Goal: Communication & Community: Answer question/provide support

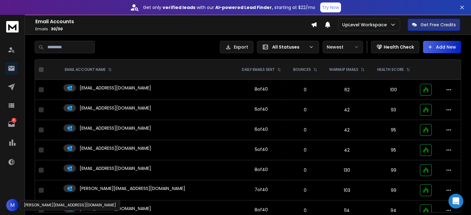
click at [11, 209] on span "M" at bounding box center [12, 205] width 12 height 12
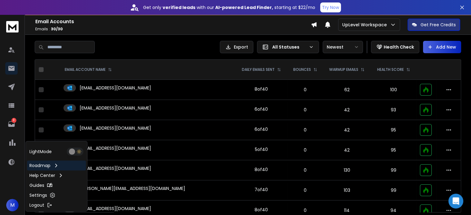
click at [77, 149] on icon at bounding box center [78, 151] width 5 height 5
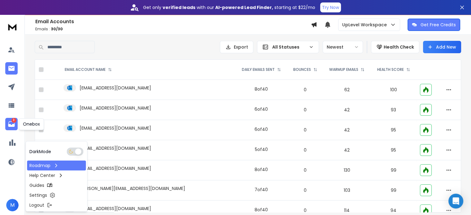
click at [7, 125] on link "3" at bounding box center [11, 124] width 12 height 12
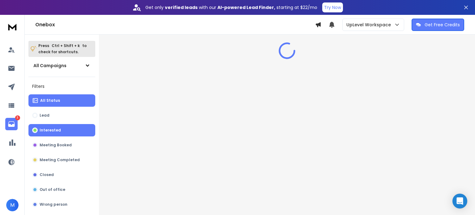
click at [61, 131] on button "Interested" at bounding box center [61, 130] width 67 height 12
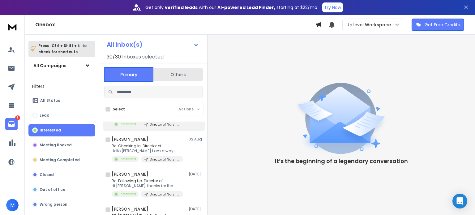
scroll to position [1102, 0]
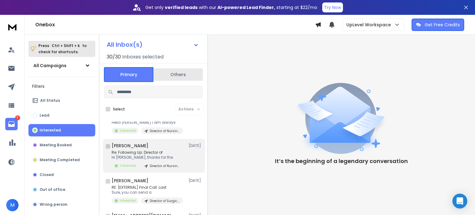
click at [149, 154] on p "Re: Following Up: Director of" at bounding box center [147, 152] width 71 height 5
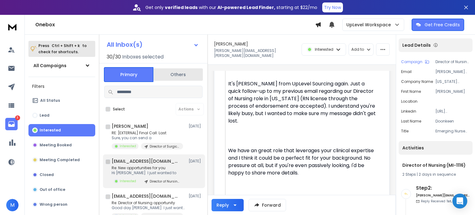
scroll to position [1195, 0]
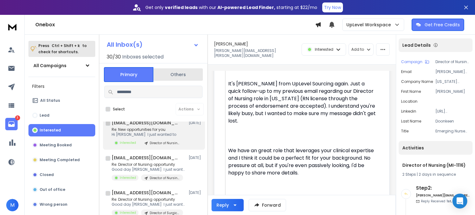
click at [133, 135] on p "Hi [PERSON_NAME] I just wanted to" at bounding box center [147, 134] width 71 height 5
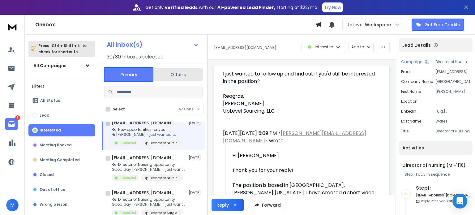
scroll to position [93, 0]
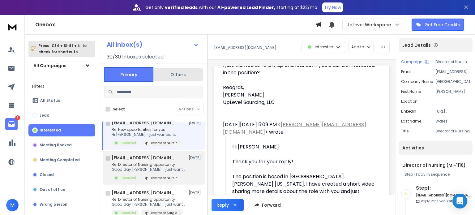
click at [153, 165] on p "Re: Director of Nursing opportunity" at bounding box center [149, 164] width 74 height 5
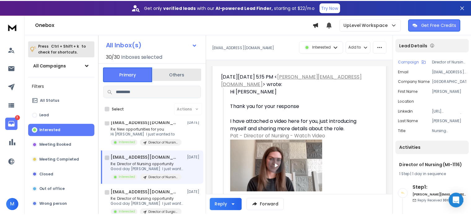
scroll to position [155, 0]
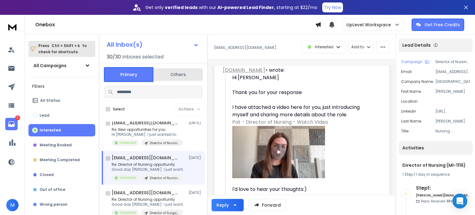
click at [272, 145] on img at bounding box center [278, 152] width 93 height 52
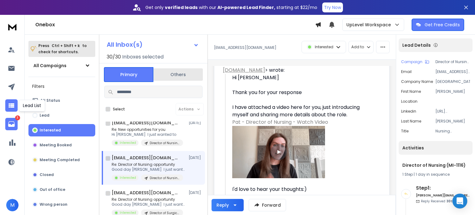
click at [9, 110] on link at bounding box center [11, 105] width 12 height 12
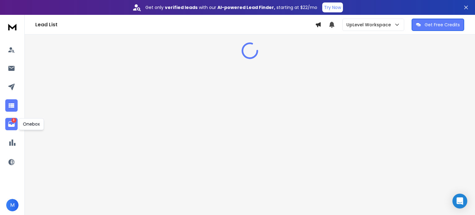
click at [12, 124] on icon at bounding box center [11, 123] width 7 height 7
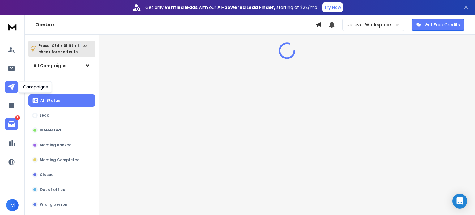
click at [10, 84] on icon at bounding box center [11, 86] width 7 height 7
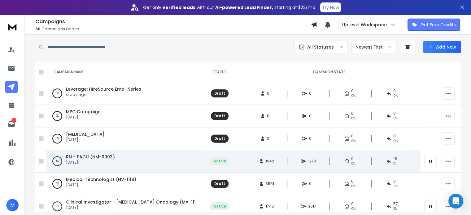
click at [104, 156] on span "RN - PACU (NM-0003)" at bounding box center [90, 157] width 49 height 6
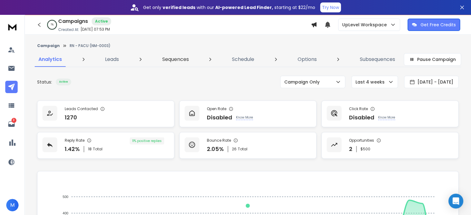
click at [190, 58] on link "Sequences" at bounding box center [175, 59] width 34 height 15
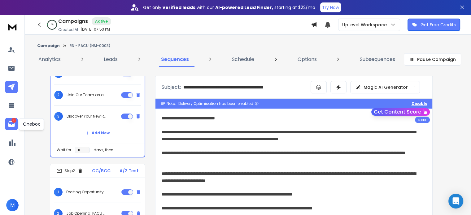
click at [11, 121] on icon at bounding box center [11, 124] width 6 height 6
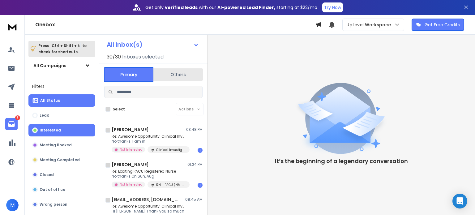
click at [59, 127] on button "Interested" at bounding box center [61, 130] width 67 height 12
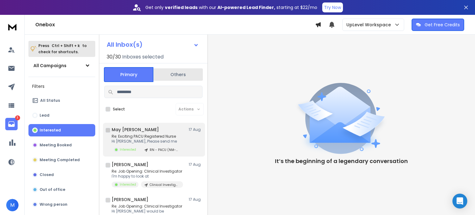
click at [170, 141] on p "Hi [PERSON_NAME], Please send me" at bounding box center [147, 141] width 71 height 5
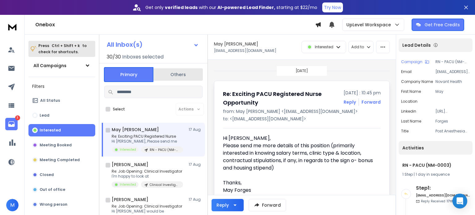
click at [442, 113] on p "[URL][DOMAIN_NAME]" at bounding box center [453, 111] width 35 height 5
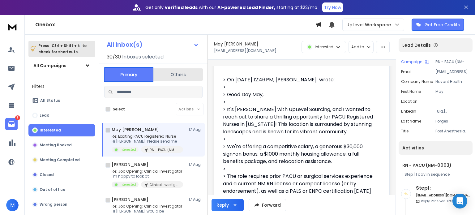
scroll to position [93, 0]
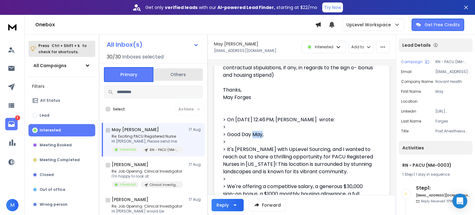
drag, startPoint x: 254, startPoint y: 135, endPoint x: 262, endPoint y: 136, distance: 8.1
click at [262, 136] on div "Hi [PERSON_NAME], Please send me more details of this position (primarily inter…" at bounding box center [302, 211] width 158 height 339
copy div "May"
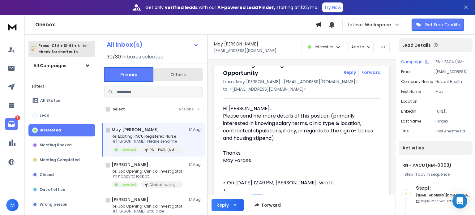
scroll to position [31, 0]
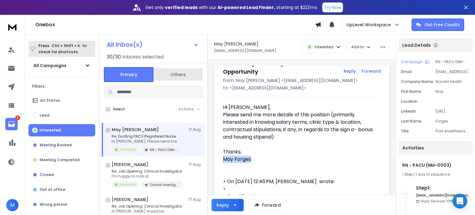
drag, startPoint x: 249, startPoint y: 159, endPoint x: 224, endPoint y: 160, distance: 25.1
copy div "May Forges"
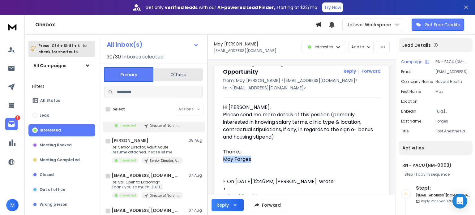
scroll to position [742, 0]
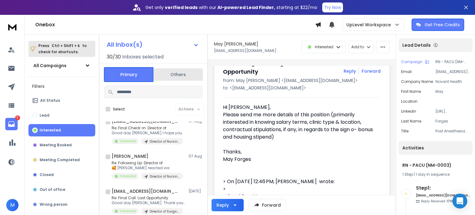
click at [149, 159] on div "[PERSON_NAME] [DATE] Re: Following Up: Director of 🥰 [PERSON_NAME] reacted via …" at bounding box center [157, 166] width 91 height 26
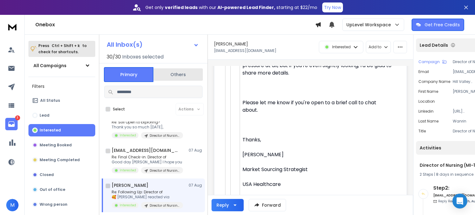
scroll to position [711, 0]
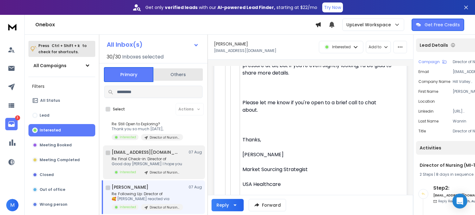
click at [140, 159] on p "Re: Final Check-in: Director of" at bounding box center [147, 159] width 71 height 5
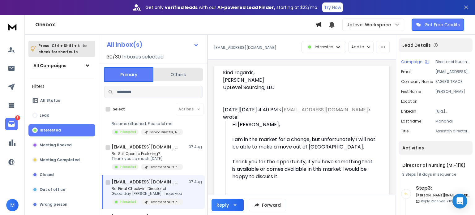
scroll to position [681, 0]
click at [147, 156] on p "Re: Still Open to Exploring?" at bounding box center [147, 155] width 71 height 5
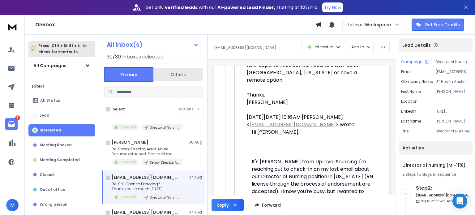
scroll to position [650, 0]
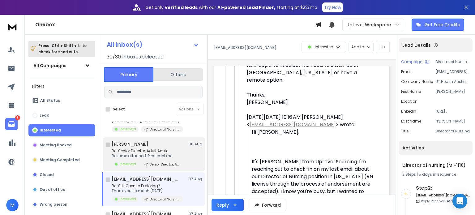
click at [133, 142] on h1 "[PERSON_NAME]" at bounding box center [130, 144] width 37 height 6
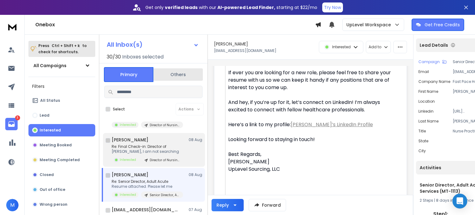
scroll to position [619, 0]
click at [139, 149] on p "[PERSON_NAME], I am not searching" at bounding box center [147, 151] width 71 height 5
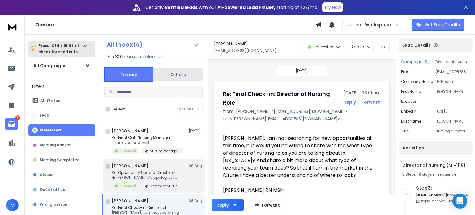
scroll to position [557, 0]
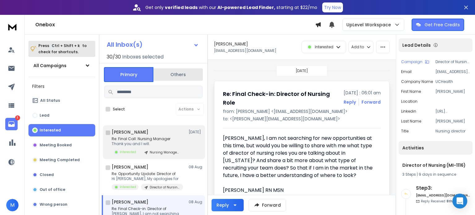
click at [136, 141] on p "Thank you and I will." at bounding box center [147, 143] width 71 height 5
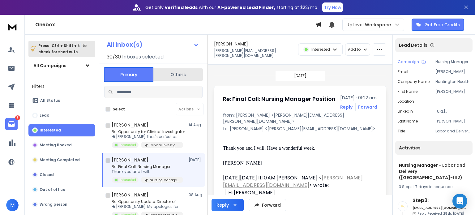
scroll to position [526, 0]
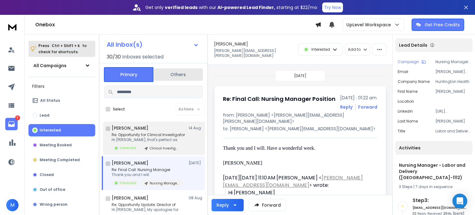
click at [145, 139] on p "Hi [PERSON_NAME], that's perfect as" at bounding box center [148, 139] width 73 height 5
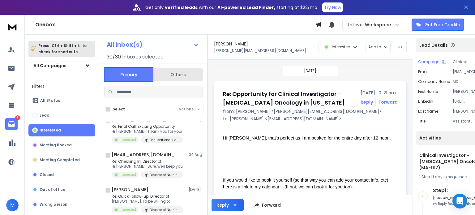
scroll to position [990, 0]
click at [147, 162] on p "Re: Checking In: Director of" at bounding box center [147, 160] width 71 height 5
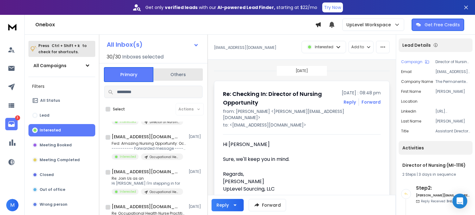
scroll to position [1485, 0]
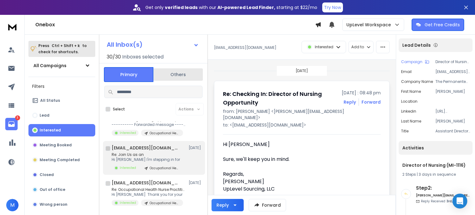
click at [157, 157] on p "Hi [PERSON_NAME] I'm stepping in for" at bounding box center [147, 159] width 71 height 5
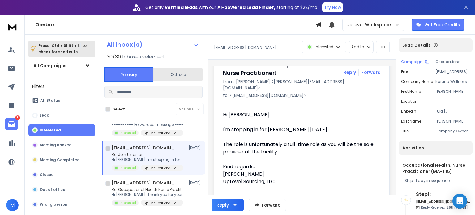
scroll to position [31, 0]
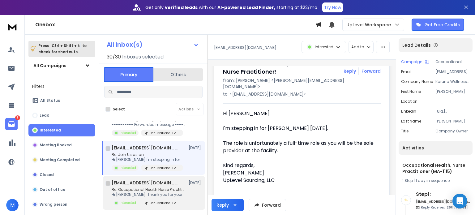
click at [149, 191] on p "Re: Occupational Health Nurse Practitioner" at bounding box center [149, 189] width 74 height 5
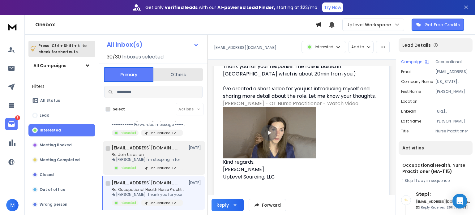
scroll to position [1516, 0]
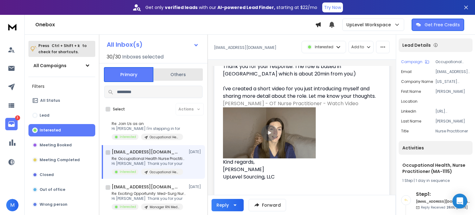
click at [269, 107] on div "[PERSON_NAME] - OT Nurse Practitioner - Watch Video" at bounding box center [299, 103] width 153 height 7
click at [134, 121] on div "Select Actions May [PERSON_NAME] [DATE] Re: Exciting PACU Registered Nurse Hi […" at bounding box center [153, 181] width 108 height 197
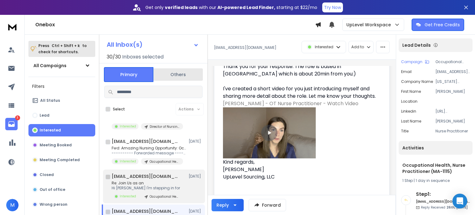
scroll to position [1454, 0]
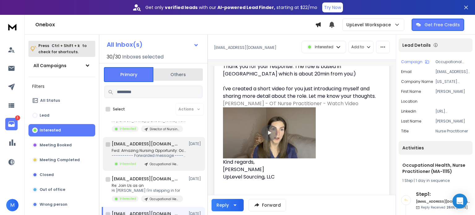
click at [137, 147] on div "[EMAIL_ADDRESS][DOMAIN_NAME] [DATE] Fwd: Amazing Nursing Opportunity: Occupatio…" at bounding box center [157, 154] width 91 height 26
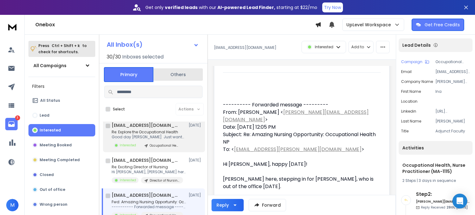
scroll to position [1392, 0]
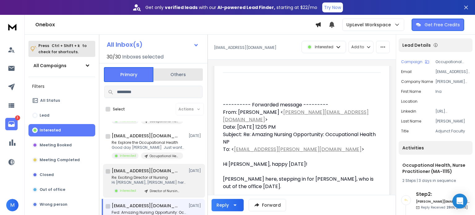
click at [142, 173] on h1 "[EMAIL_ADDRESS][DOMAIN_NAME]" at bounding box center [146, 171] width 68 height 6
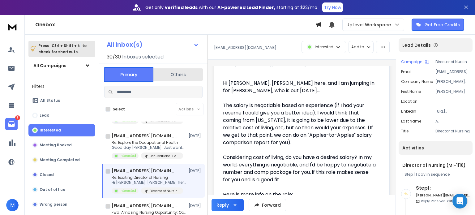
scroll to position [93, 0]
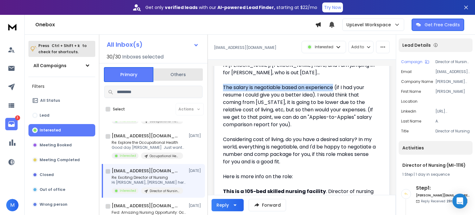
drag, startPoint x: 224, startPoint y: 82, endPoint x: 335, endPoint y: 80, distance: 111.1
click at [335, 84] on div "The salary is negotiable based on experience (if I had your resume I could give…" at bounding box center [299, 106] width 153 height 45
copy div "The salary is negotiable based on experience"
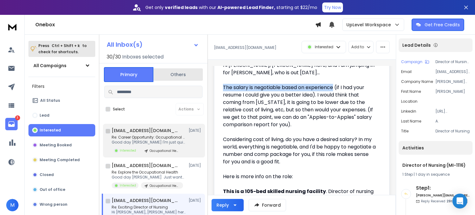
scroll to position [1361, 0]
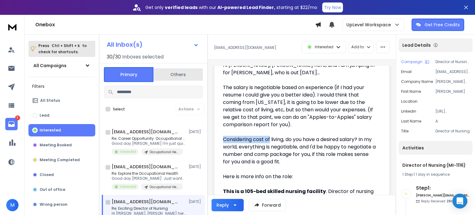
drag, startPoint x: 230, startPoint y: 134, endPoint x: 271, endPoint y: 134, distance: 40.8
click at [271, 136] on div "Considering cost of living, do you have a desired salary? In my world, everythi…" at bounding box center [299, 151] width 153 height 30
click at [298, 136] on div "Considering cost of living, do you have a desired salary? In my world, everythi…" at bounding box center [299, 151] width 153 height 30
drag, startPoint x: 286, startPoint y: 136, endPoint x: 358, endPoint y: 136, distance: 72.4
click at [358, 136] on div "Considering cost of living, do you have a desired salary? In my world, everythi…" at bounding box center [299, 151] width 153 height 30
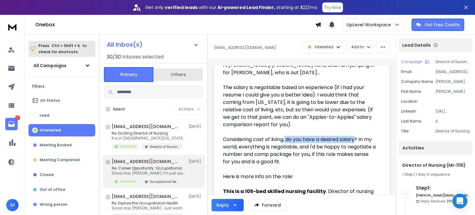
scroll to position [1330, 0]
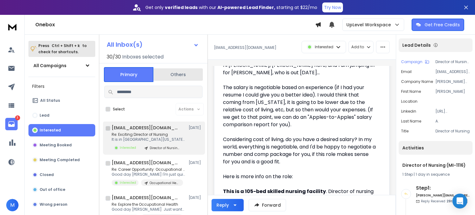
click at [147, 136] on p "Re: Exciting Director of Nursing" at bounding box center [149, 134] width 74 height 5
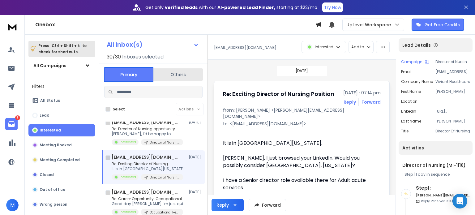
scroll to position [1299, 0]
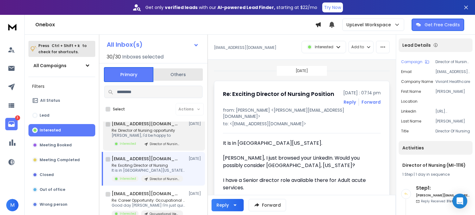
click at [149, 132] on p "Re: Director of Nursing opportunity" at bounding box center [147, 130] width 71 height 5
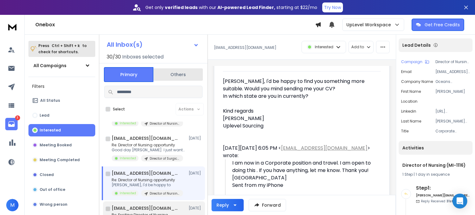
scroll to position [1237, 0]
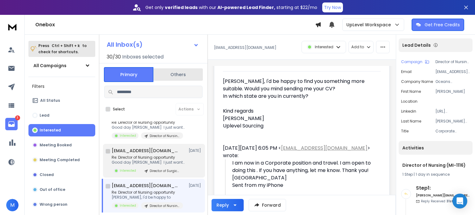
click at [141, 153] on h1 "[EMAIL_ADDRESS][DOMAIN_NAME]" at bounding box center [146, 151] width 68 height 6
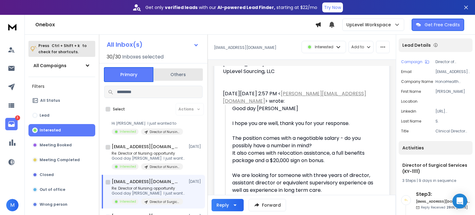
scroll to position [1206, 0]
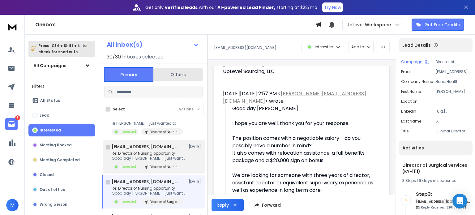
click at [149, 154] on p "Re: Director of Nursing opportunity" at bounding box center [149, 153] width 74 height 5
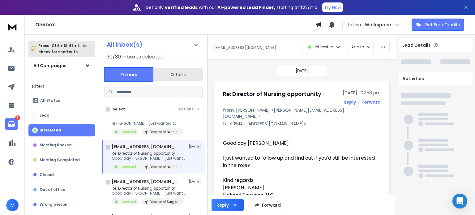
scroll to position [1175, 0]
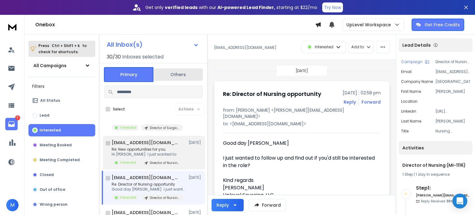
click at [153, 153] on p "Hi [PERSON_NAME] I just wanted to" at bounding box center [147, 154] width 71 height 5
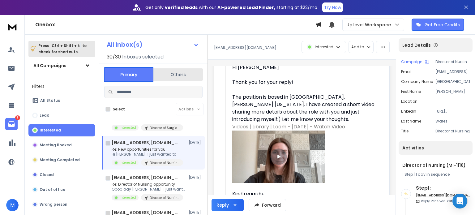
scroll to position [186, 0]
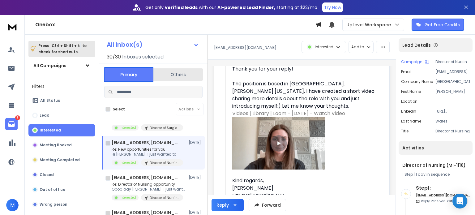
click at [286, 134] on img at bounding box center [278, 143] width 93 height 52
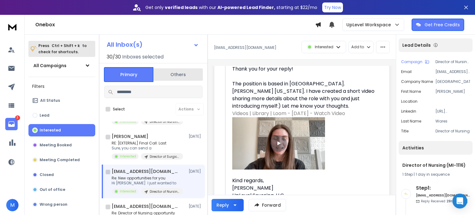
scroll to position [1145, 0]
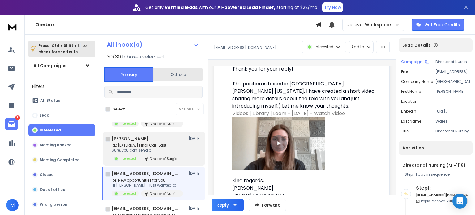
click at [157, 151] on p "Sure, you can send a" at bounding box center [147, 150] width 71 height 5
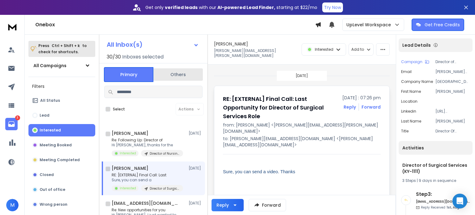
scroll to position [1114, 0]
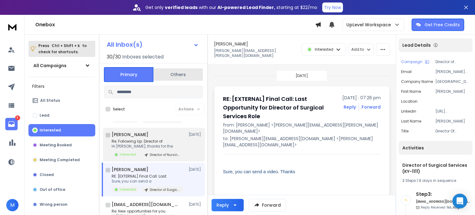
click at [158, 149] on div "Re: Following Up: Director of Hi [PERSON_NAME], thanks for the Interested Direc…" at bounding box center [147, 148] width 71 height 19
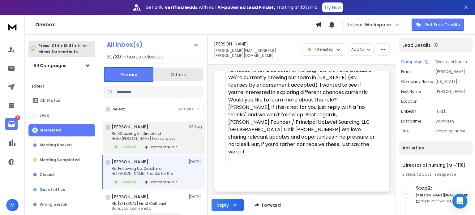
scroll to position [1083, 0]
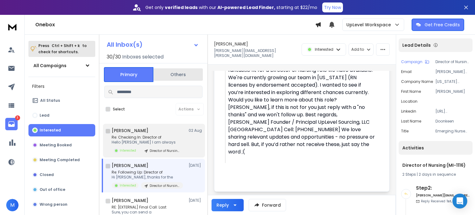
click at [134, 145] on div "Re: Checking In: Director of Hello [PERSON_NAME] am always Interested Director …" at bounding box center [147, 144] width 71 height 19
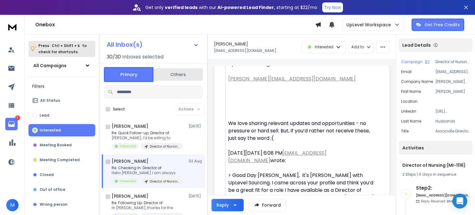
scroll to position [1052, 0]
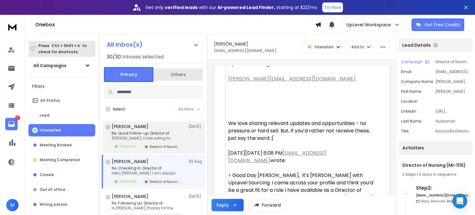
click at [151, 140] on p "[PERSON_NAME], I'd be willing to" at bounding box center [147, 138] width 71 height 5
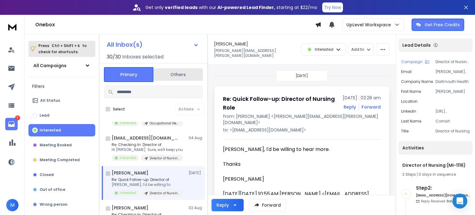
scroll to position [990, 0]
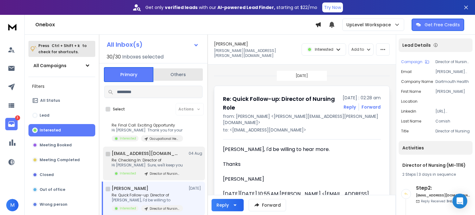
click at [139, 153] on h1 "[EMAIL_ADDRESS][DOMAIN_NAME]" at bounding box center [146, 153] width 68 height 6
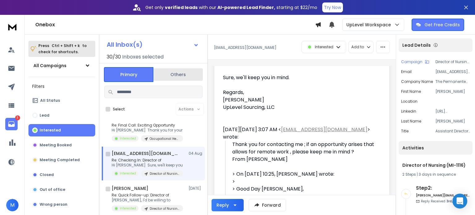
scroll to position [31, 0]
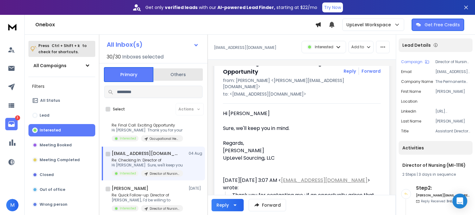
click at [147, 118] on div "Select Actions May [PERSON_NAME] [DATE] Re: Exciting PACU Registered Nurse Hi […" at bounding box center [153, 181] width 108 height 197
click at [145, 125] on p "Re: Final Call: Exciting Opportunity" at bounding box center [147, 125] width 71 height 5
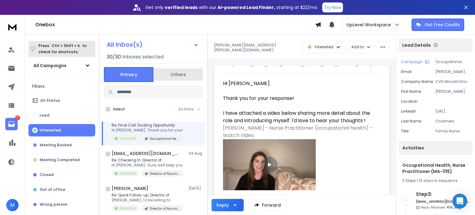
scroll to position [62, 0]
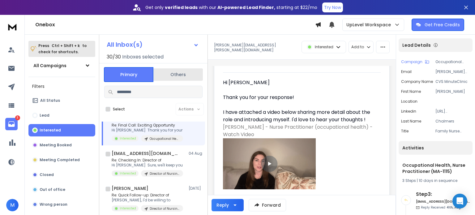
click at [275, 161] on img at bounding box center [269, 163] width 93 height 51
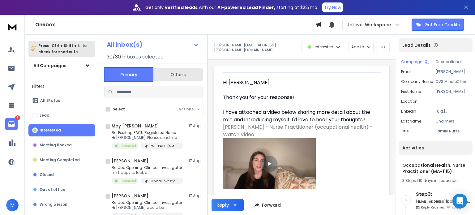
scroll to position [0, 0]
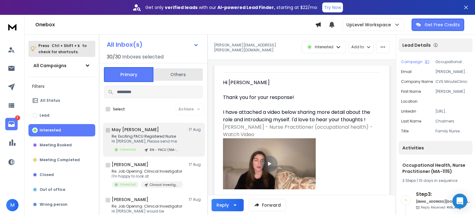
click at [148, 136] on p "Re: Exciting PACU Registered Nurse" at bounding box center [147, 136] width 71 height 5
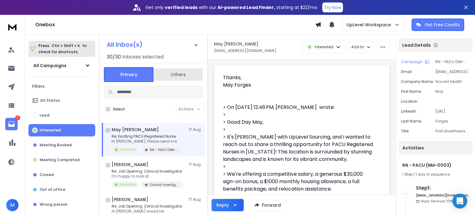
scroll to position [124, 0]
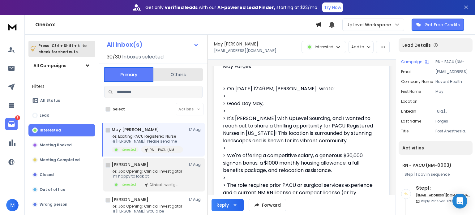
click at [134, 167] on h1 "[PERSON_NAME]" at bounding box center [130, 164] width 37 height 6
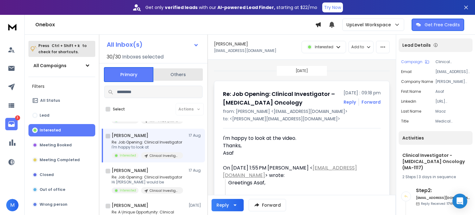
scroll to position [31, 0]
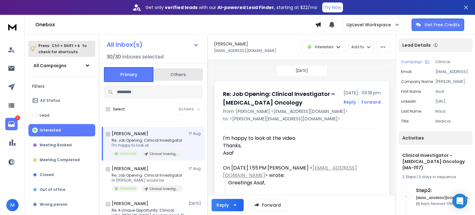
click at [158, 178] on p "Hi [PERSON_NAME] would be" at bounding box center [147, 180] width 71 height 5
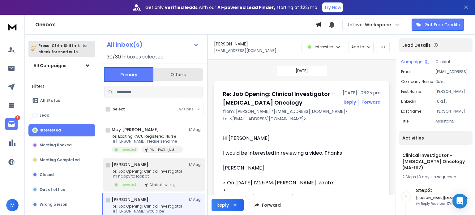
scroll to position [0, 0]
click at [167, 170] on p "Re: Job Opening: Clinical Investigator" at bounding box center [147, 171] width 71 height 5
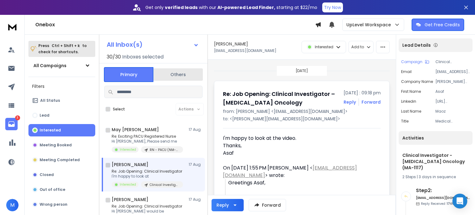
click at [152, 169] on p "Re: Job Opening: Clinical Investigator" at bounding box center [147, 171] width 71 height 5
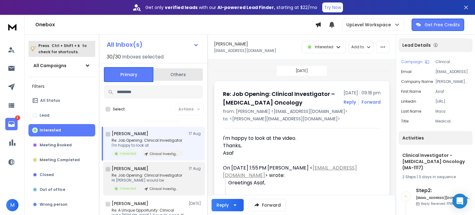
click at [167, 171] on div "[PERSON_NAME] [DATE]" at bounding box center [157, 168] width 91 height 6
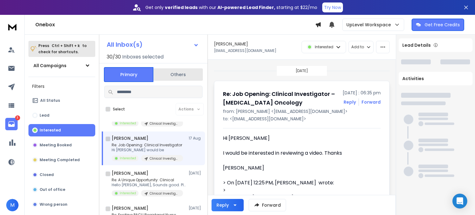
scroll to position [62, 0]
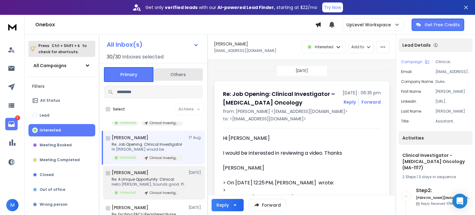
click at [174, 177] on p "Re: A Unique Opportunity: Clinical" at bounding box center [149, 179] width 74 height 5
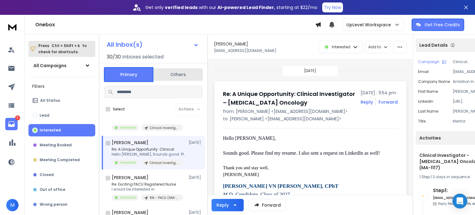
scroll to position [93, 0]
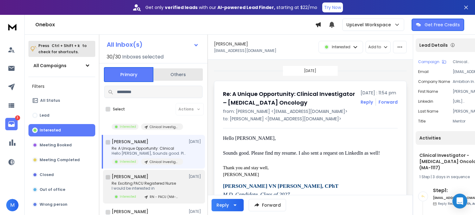
click at [164, 179] on div "[PERSON_NAME] [DATE]" at bounding box center [157, 177] width 91 height 6
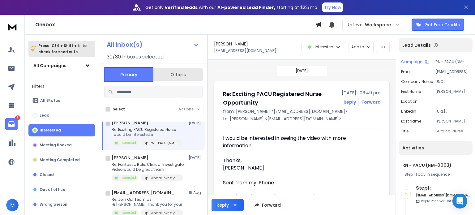
scroll to position [155, 0]
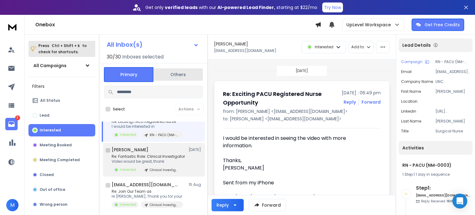
click at [153, 158] on p "Re: Fantastic Role: Clinical Investigator" at bounding box center [148, 156] width 73 height 5
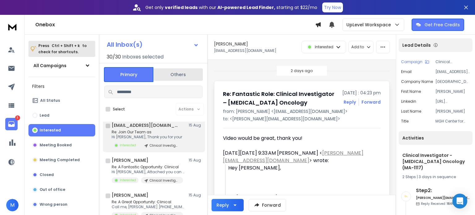
scroll to position [217, 0]
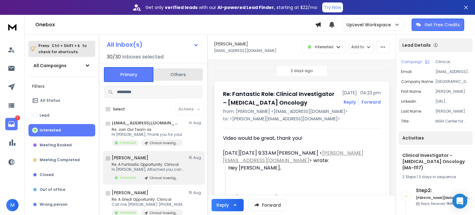
click at [161, 168] on p "Hi [PERSON_NAME], Attached you can see" at bounding box center [149, 169] width 74 height 5
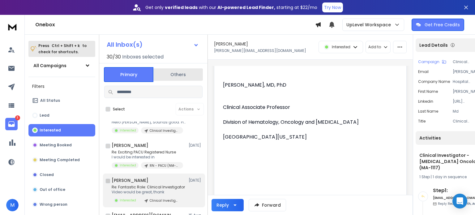
scroll to position [124, 0]
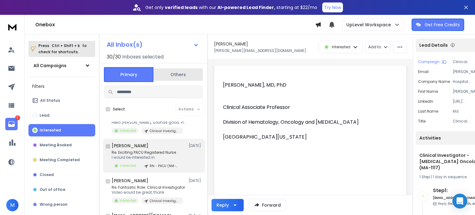
click at [131, 158] on p "I would be interested in" at bounding box center [147, 157] width 71 height 5
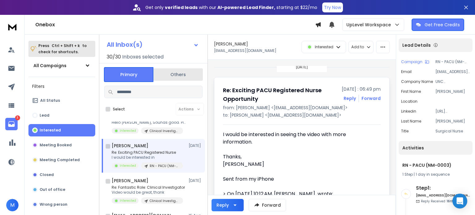
scroll to position [0, 0]
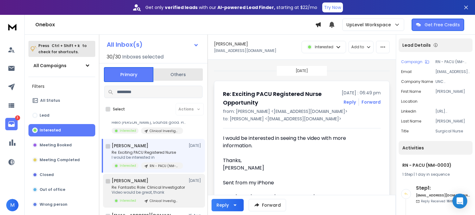
click at [135, 187] on p "Re: Fantastic Role: Clinical Investigator" at bounding box center [148, 187] width 73 height 5
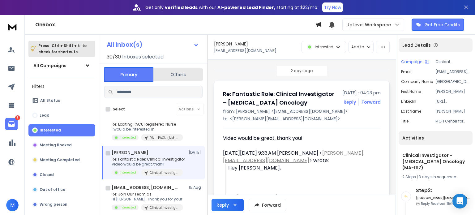
scroll to position [155, 0]
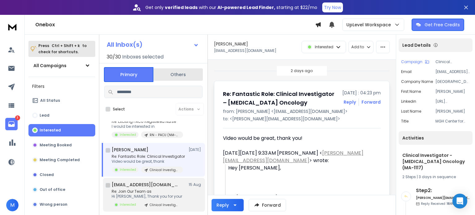
click at [136, 186] on h1 "[EMAIL_ADDRESS][DOMAIN_NAME]" at bounding box center [146, 185] width 68 height 6
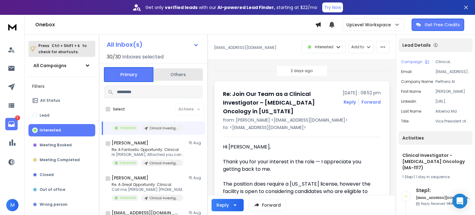
scroll to position [247, 0]
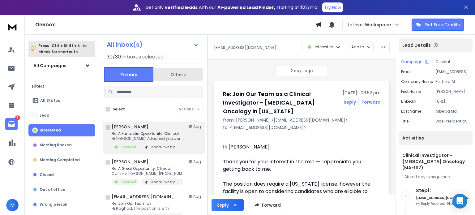
click at [163, 140] on p "Hi [PERSON_NAME], Attached you can see" at bounding box center [149, 138] width 74 height 5
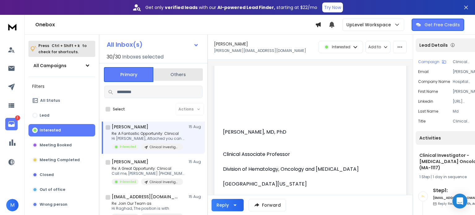
scroll to position [217, 0]
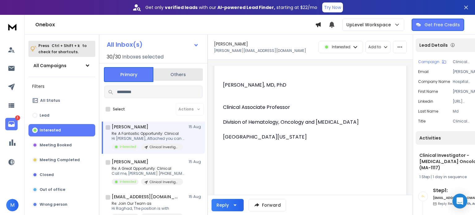
click at [457, 102] on p "[URL][DOMAIN_NAME][PERSON_NAME]" at bounding box center [470, 101] width 35 height 5
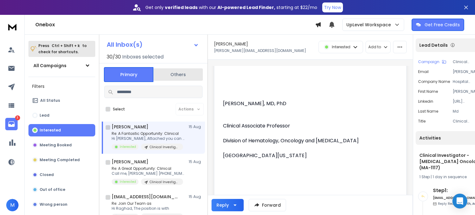
scroll to position [155, 0]
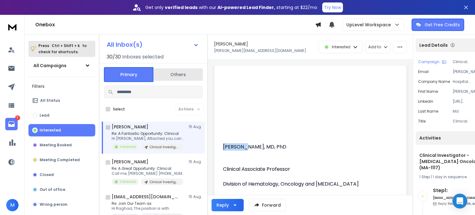
drag, startPoint x: 221, startPoint y: 146, endPoint x: 245, endPoint y: 146, distance: 23.8
copy span "[PERSON_NAME]"
